Goal: Communication & Community: Answer question/provide support

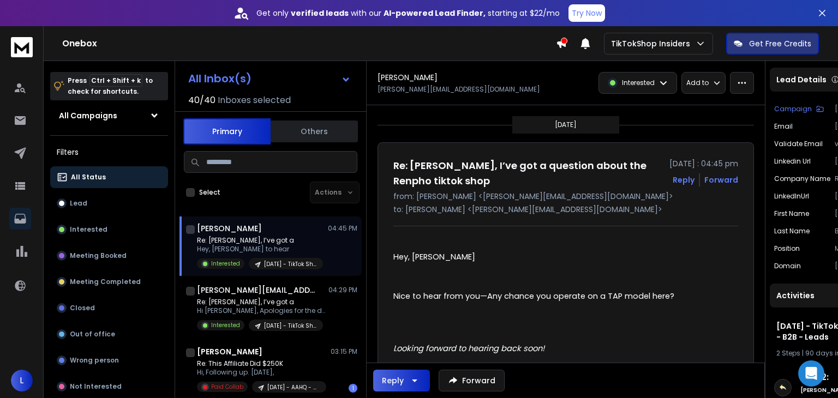
click at [245, 162] on input at bounding box center [270, 162] width 173 height 22
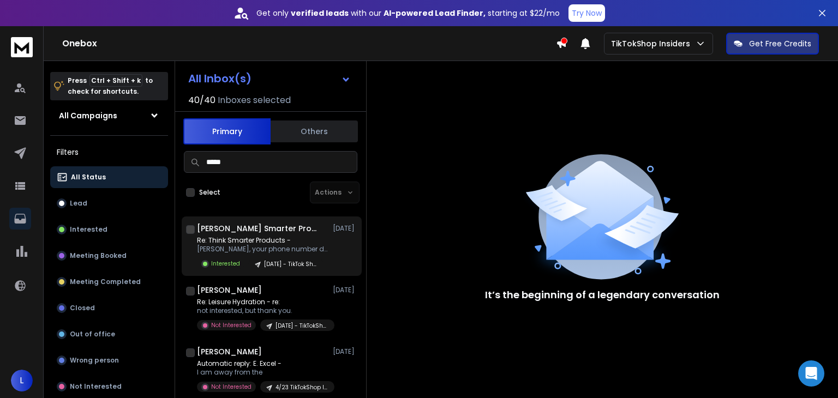
type input "*****"
click at [265, 239] on p "Re: Think Smarter Products -" at bounding box center [262, 240] width 131 height 9
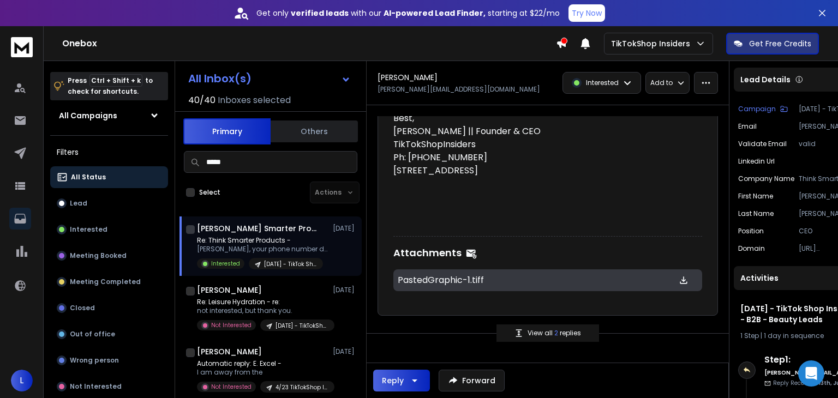
scroll to position [704, 0]
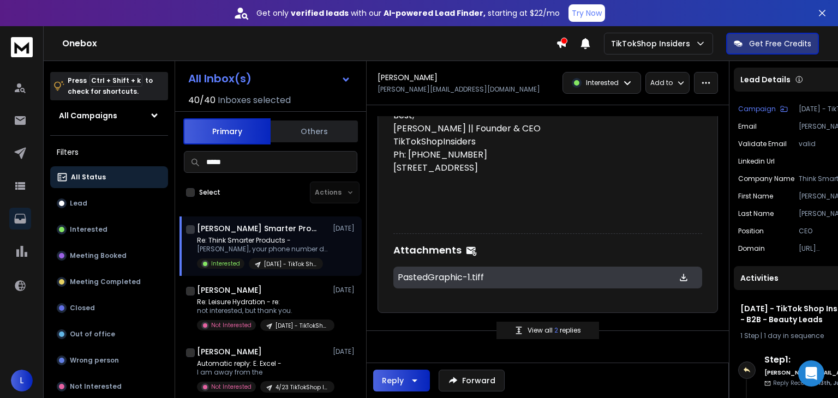
click at [548, 330] on p "View all 2 replies" at bounding box center [553, 330] width 53 height 9
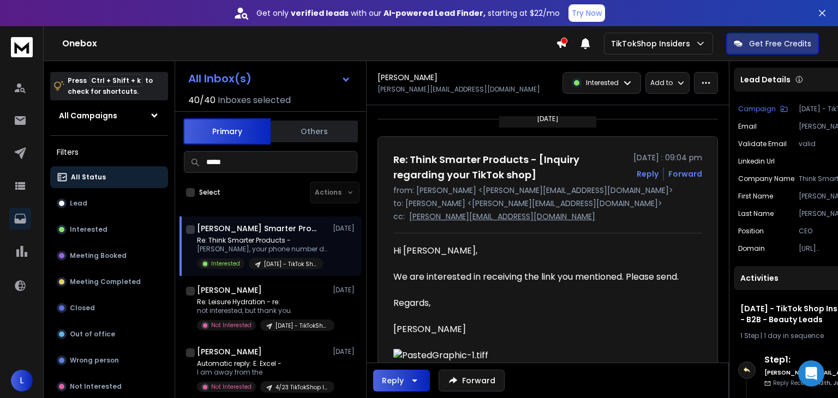
scroll to position [0, 0]
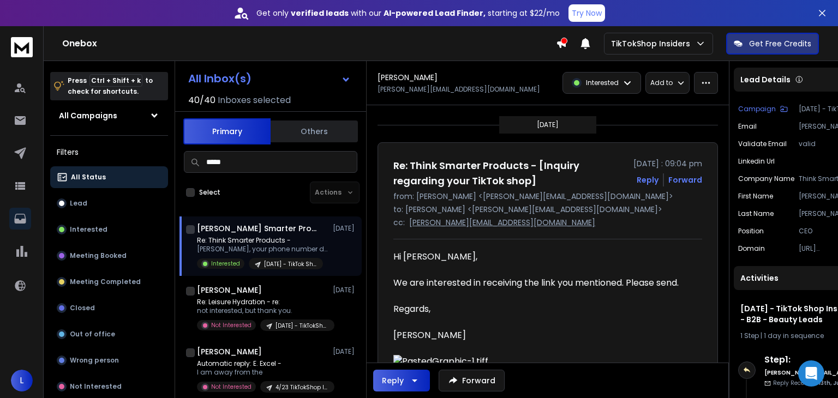
click at [537, 124] on p "[DATE]" at bounding box center [548, 125] width 22 height 9
click at [290, 242] on p "Re: Think Smarter Products -" at bounding box center [262, 240] width 131 height 9
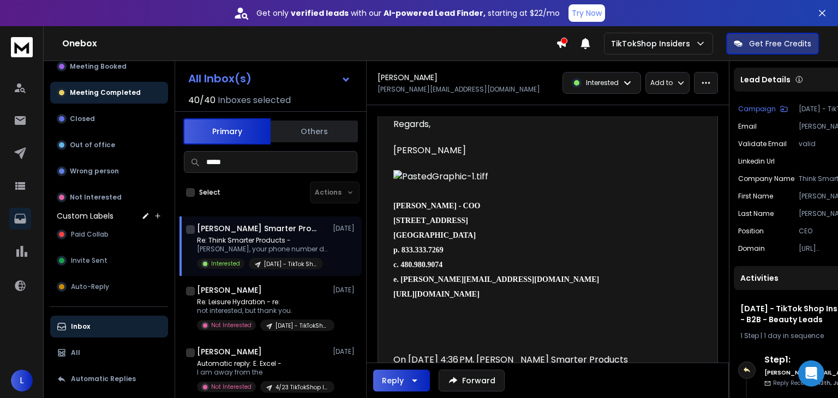
scroll to position [311, 0]
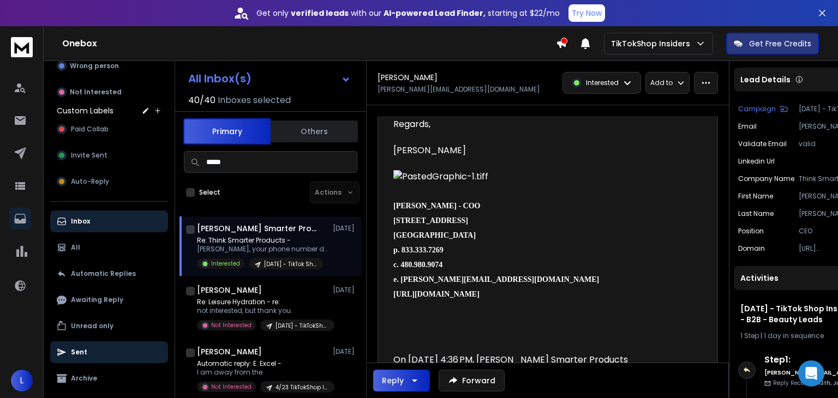
drag, startPoint x: 103, startPoint y: 346, endPoint x: 108, endPoint y: 336, distance: 11.5
click at [108, 336] on div "Inbox All Automatic Replies Awaiting Reply Unread only Sent Archive" at bounding box center [109, 313] width 118 height 205
click at [108, 341] on button "Sent" at bounding box center [109, 352] width 118 height 22
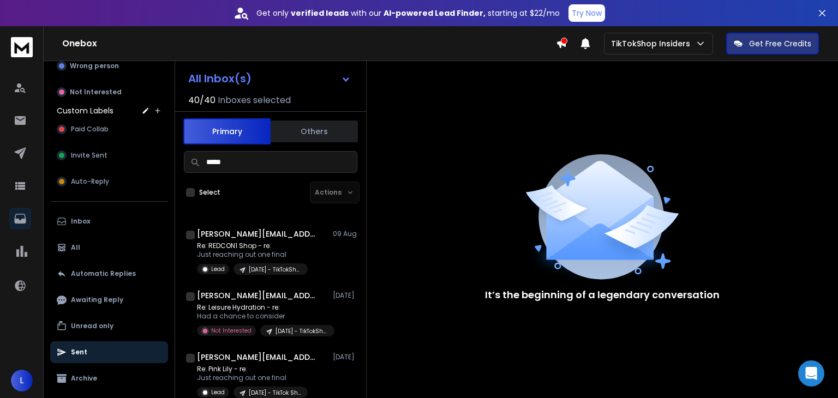
scroll to position [0, 0]
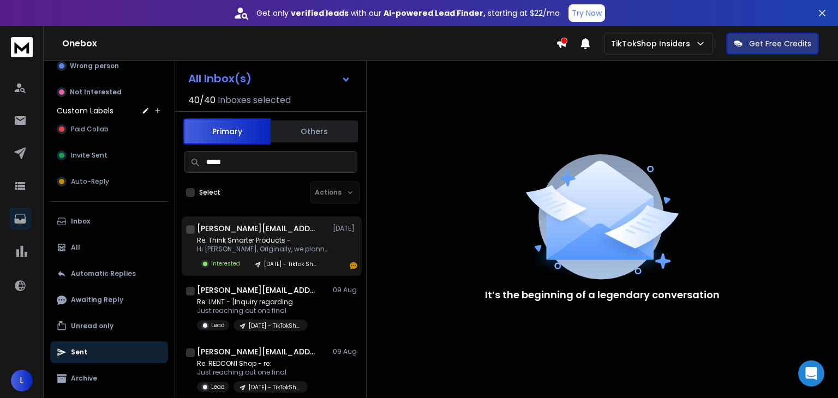
click at [287, 245] on p "Hi [PERSON_NAME], Originally, we planned to" at bounding box center [262, 249] width 131 height 9
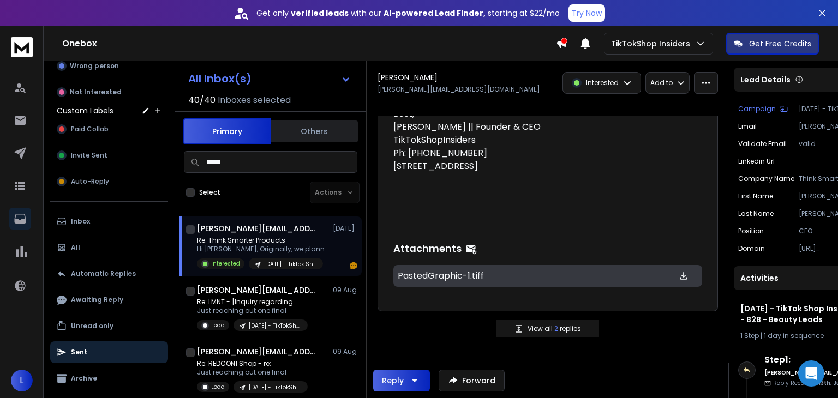
scroll to position [8, 0]
click at [542, 325] on p "View all 2 replies" at bounding box center [553, 329] width 53 height 9
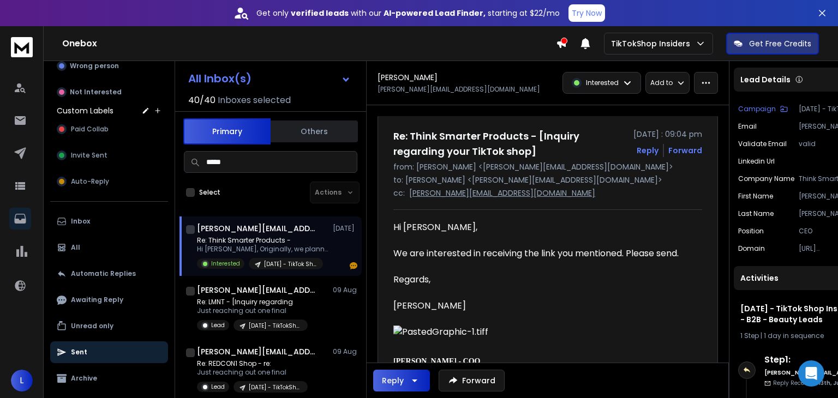
scroll to position [28, 0]
click at [351, 267] on icon at bounding box center [354, 265] width 8 height 7
click at [316, 236] on p "Re: Think Smarter Products -" at bounding box center [262, 240] width 131 height 9
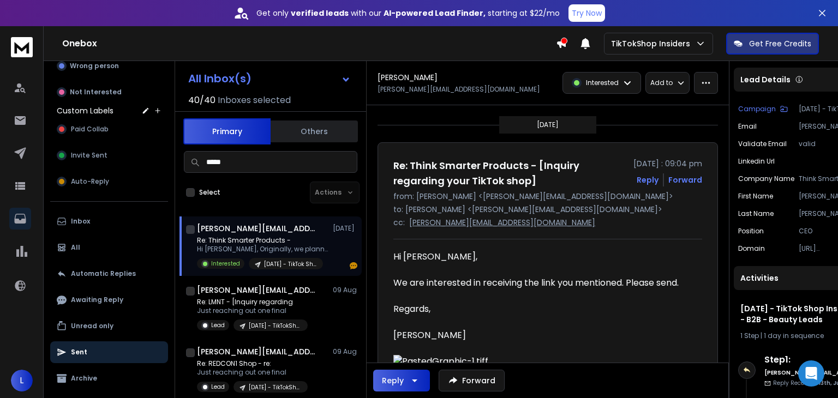
scroll to position [0, 0]
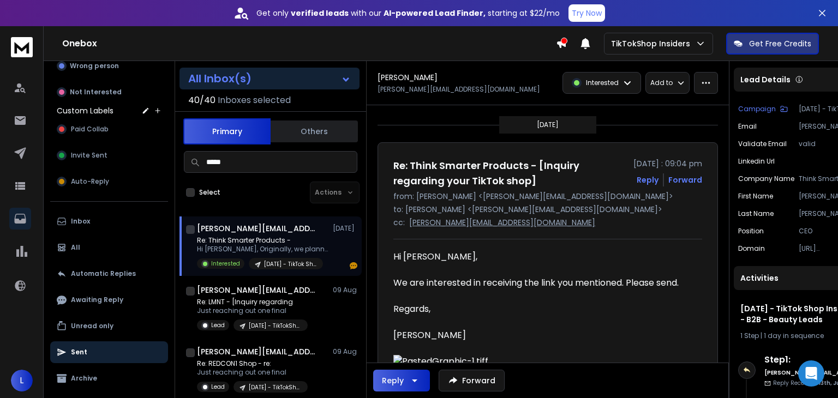
click at [344, 75] on icon at bounding box center [346, 80] width 10 height 10
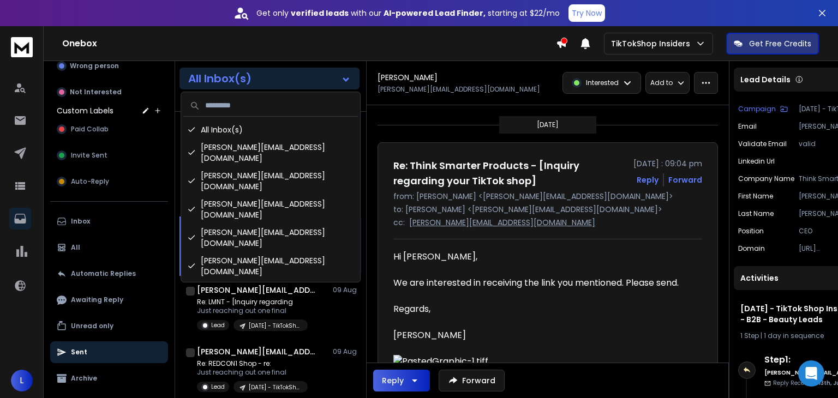
click at [344, 75] on icon at bounding box center [346, 80] width 10 height 10
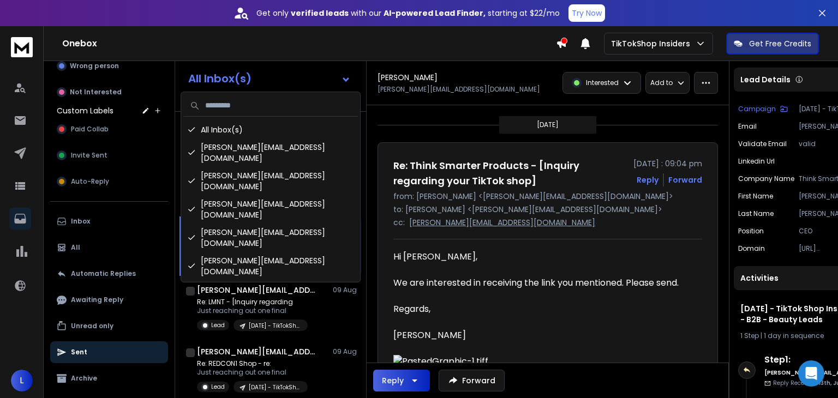
click at [423, 161] on h1 "Re: Think Smarter Products - [Inquiry regarding your TikTok shop]" at bounding box center [509, 173] width 233 height 31
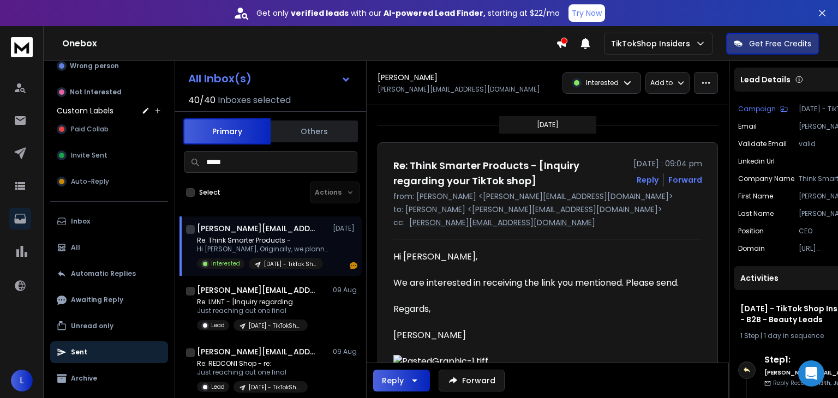
click at [547, 121] on p "[DATE]" at bounding box center [548, 125] width 22 height 9
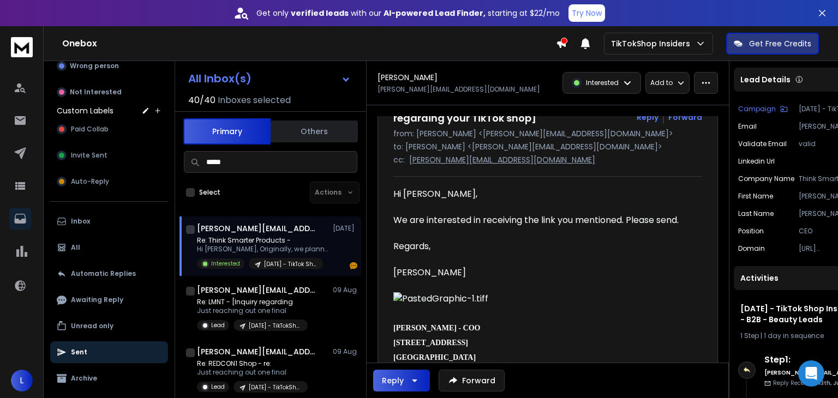
scroll to position [63, 0]
click at [270, 232] on h1 "[PERSON_NAME][EMAIL_ADDRESS][DOMAIN_NAME]" at bounding box center [257, 228] width 120 height 11
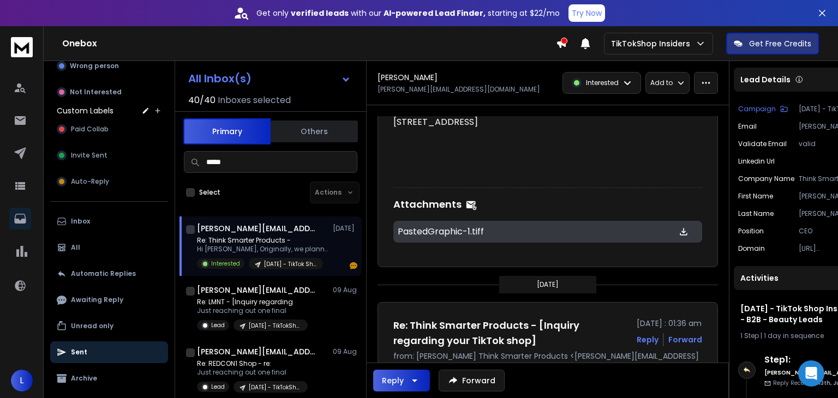
scroll to position [749, 0]
click at [559, 281] on p "[DATE]" at bounding box center [548, 285] width 22 height 9
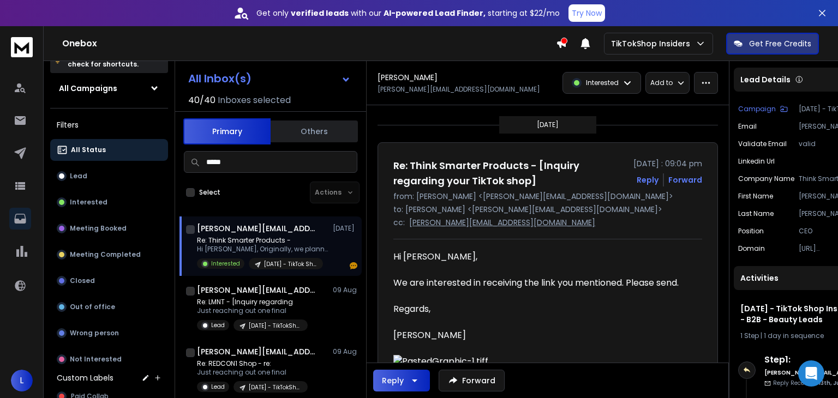
scroll to position [0, 0]
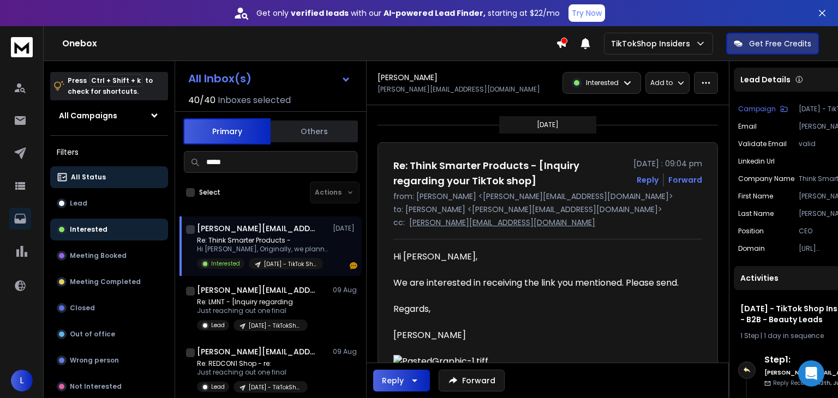
click at [121, 219] on button "Interested" at bounding box center [109, 230] width 118 height 22
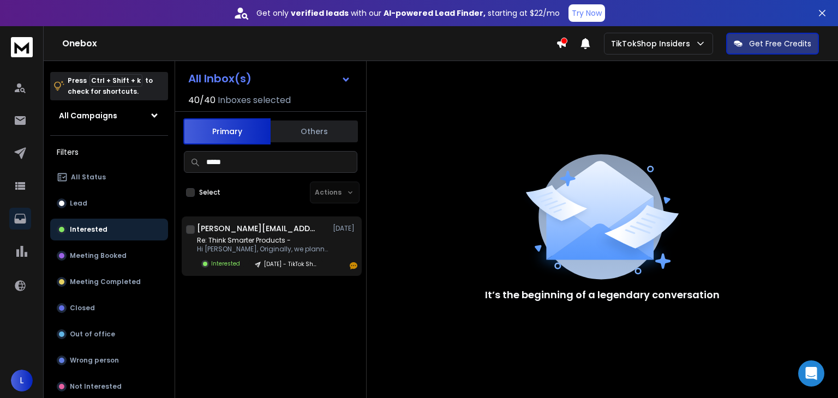
click at [268, 223] on h1 "[PERSON_NAME][EMAIL_ADDRESS][DOMAIN_NAME]" at bounding box center [257, 228] width 120 height 11
